Goal: Task Accomplishment & Management: Manage account settings

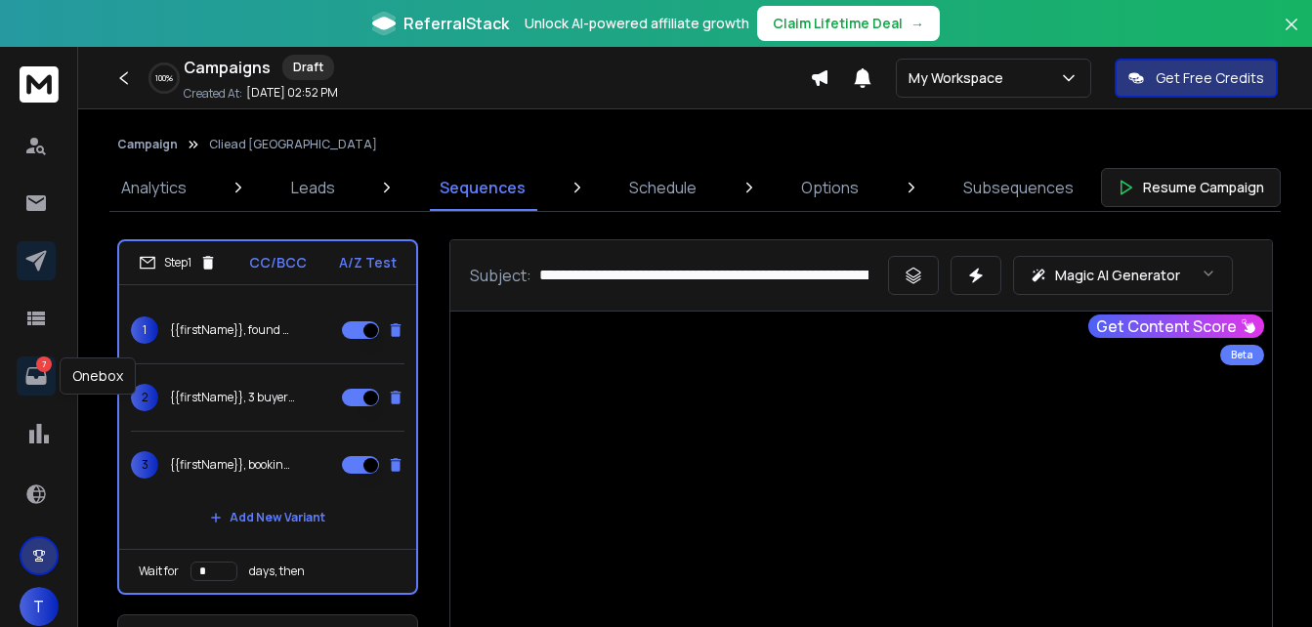
click at [31, 374] on icon at bounding box center [35, 375] width 23 height 23
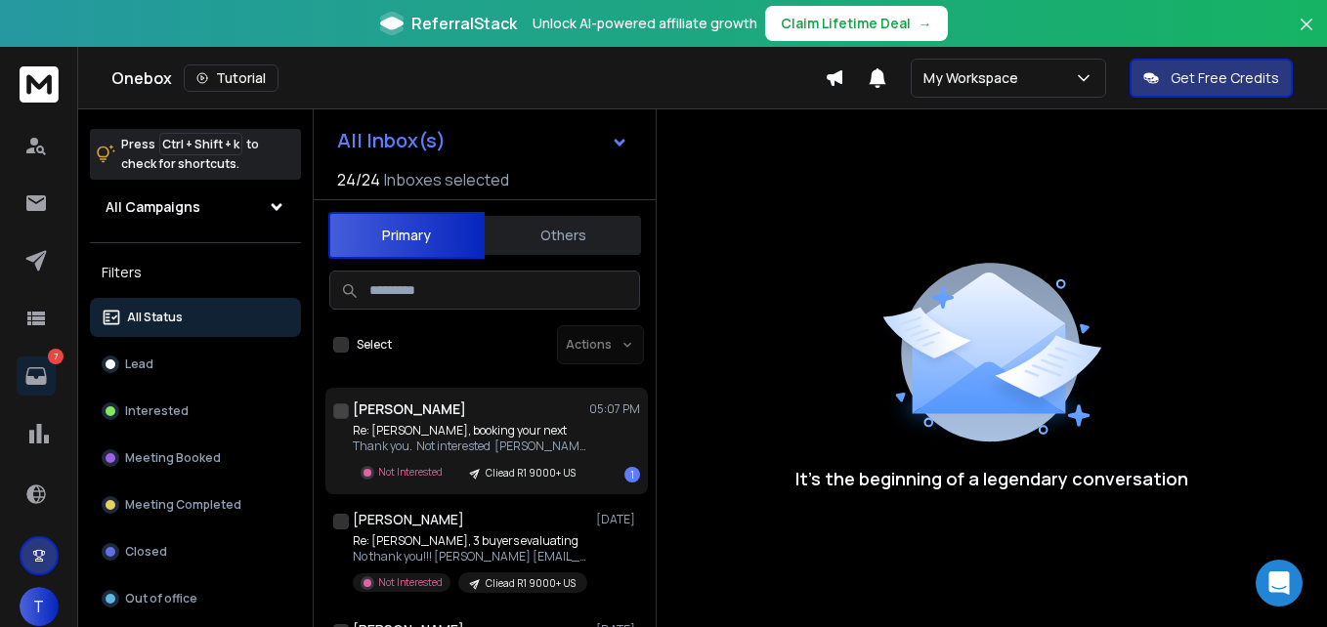
click at [424, 432] on p "Re: [PERSON_NAME], booking your next" at bounding box center [470, 431] width 234 height 16
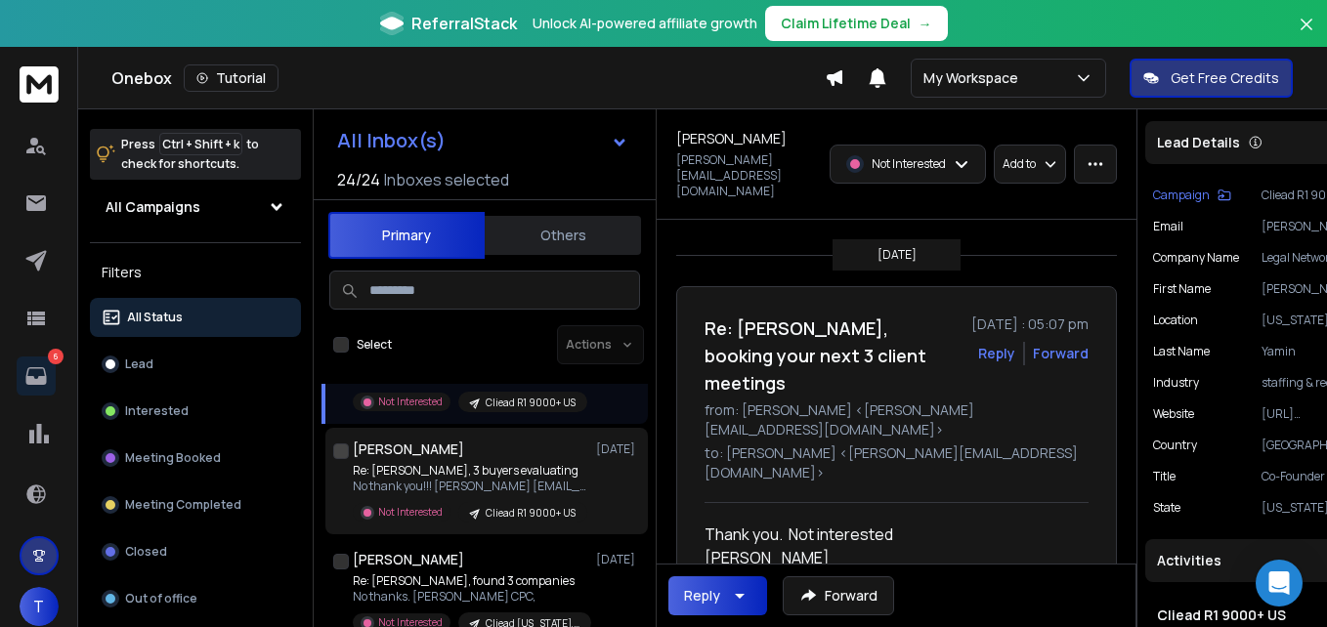
scroll to position [76, 0]
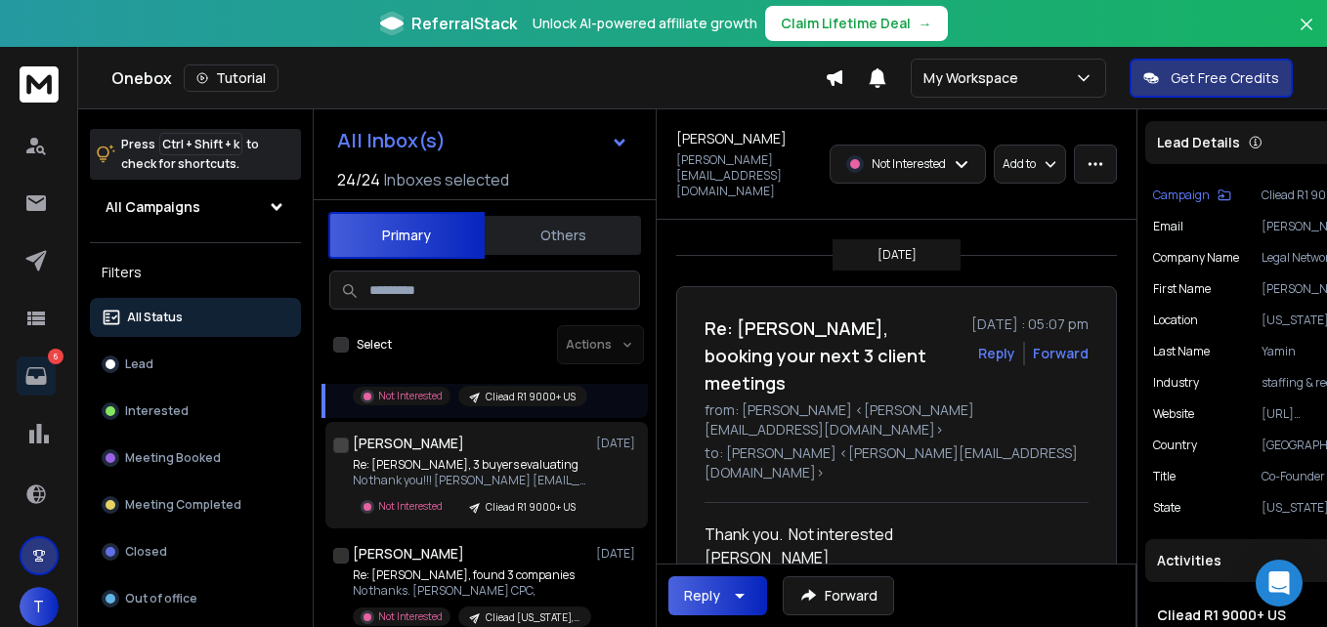
click at [420, 479] on p "No thank you!!! [PERSON_NAME] [EMAIL_ADDRESS][DOMAIN_NAME](612)-965-0357" at bounding box center [470, 481] width 234 height 16
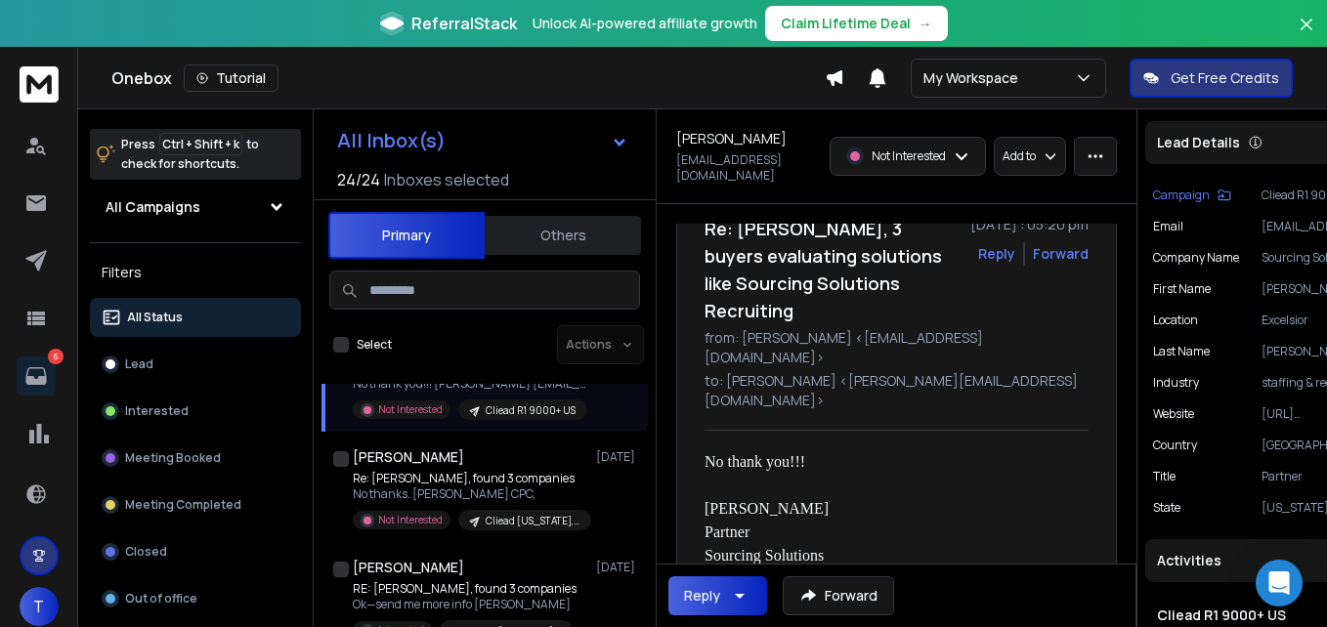
scroll to position [183, 0]
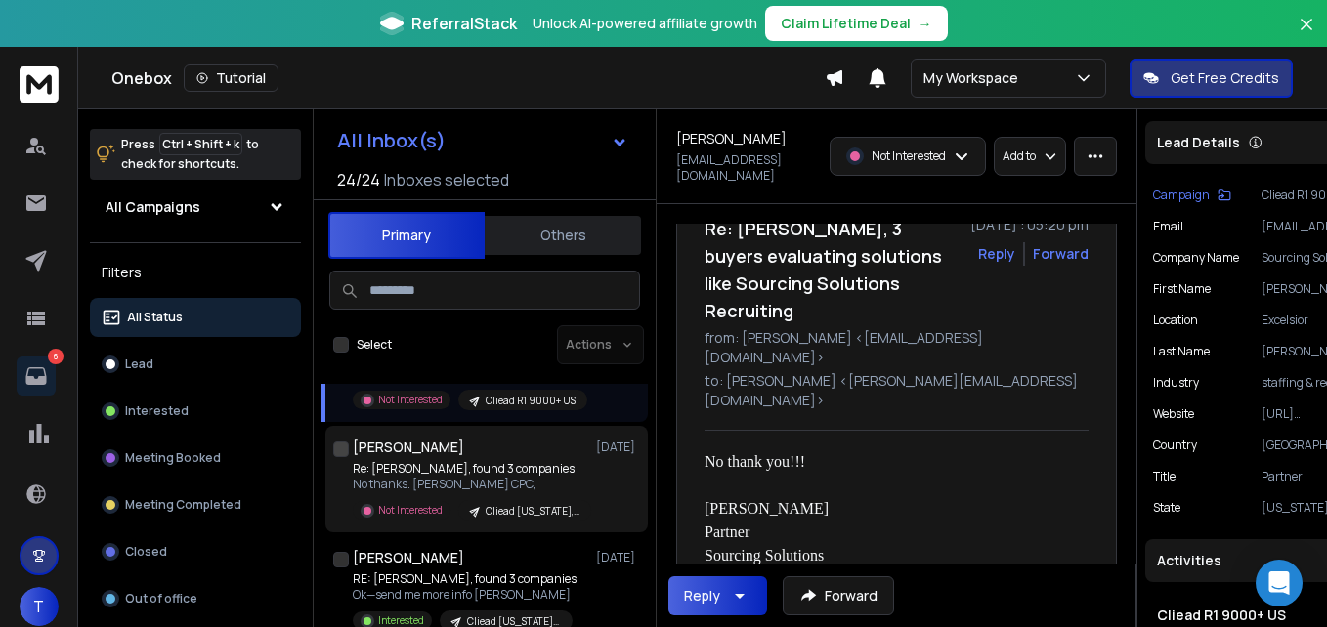
click at [408, 465] on p "Re: [PERSON_NAME], found 3 companies" at bounding box center [470, 469] width 234 height 16
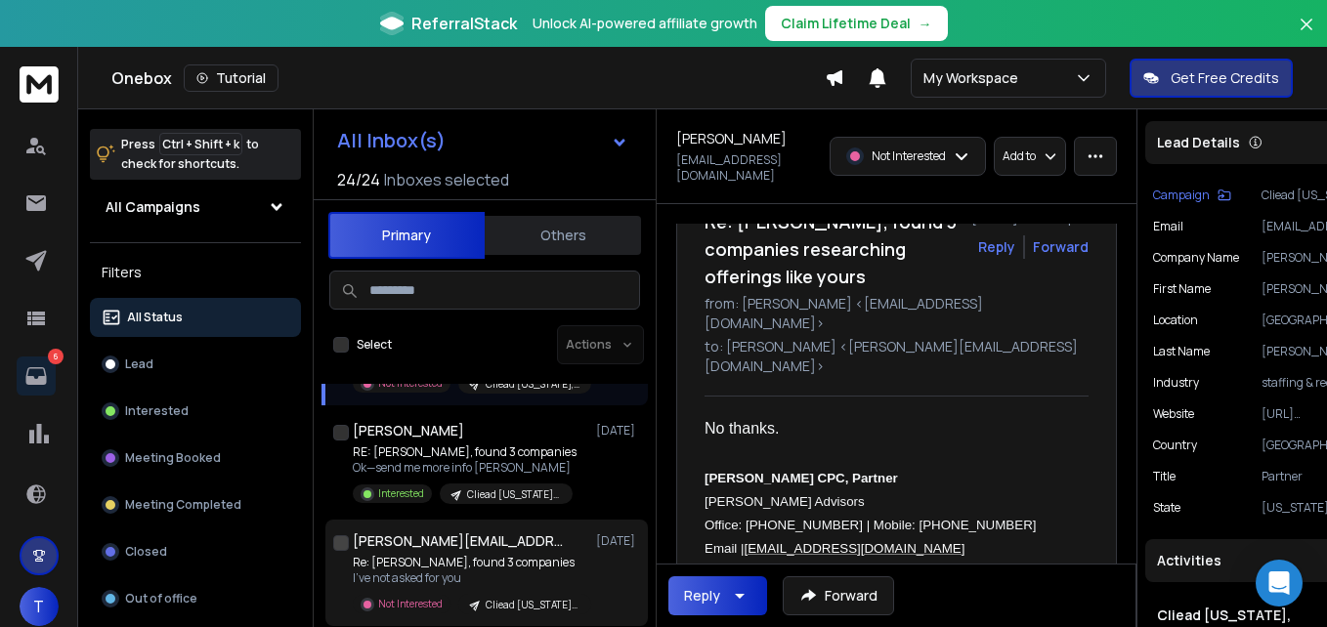
scroll to position [304, 0]
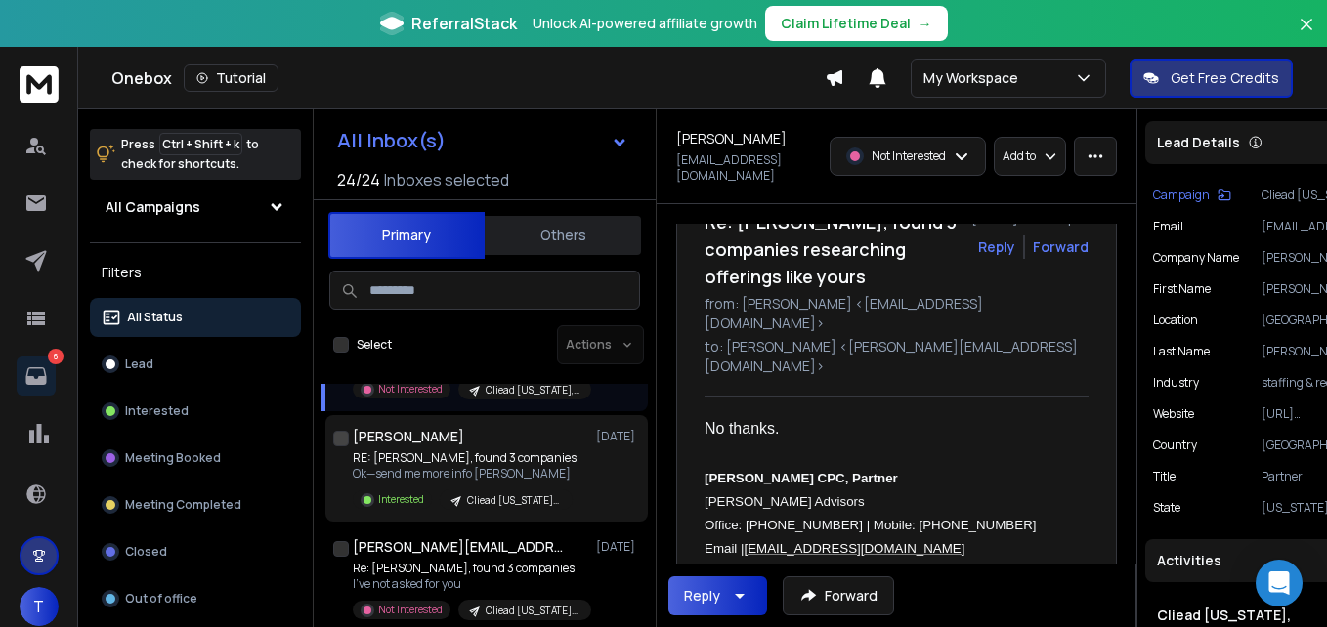
click at [418, 456] on p "RE: [PERSON_NAME], found 3 companies" at bounding box center [465, 458] width 224 height 16
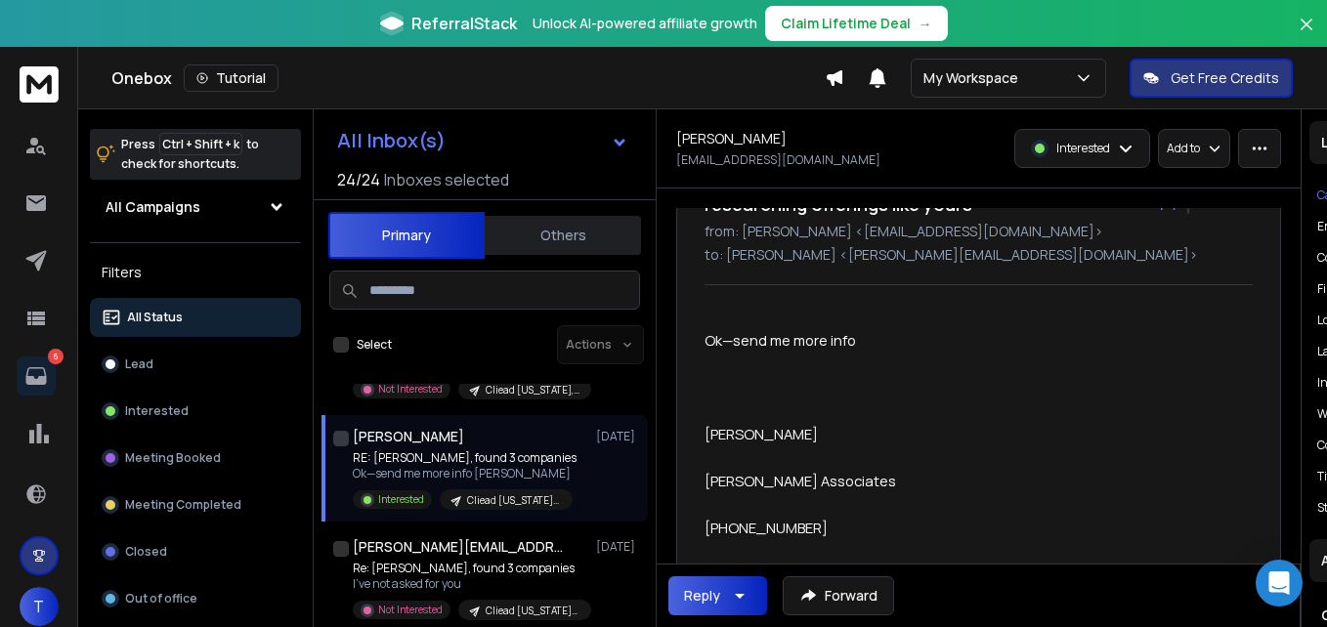
scroll to position [114, 0]
